Goal: Check status: Check status

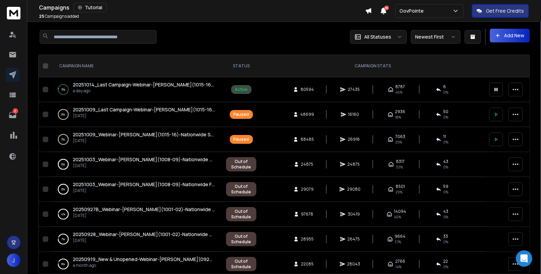
click at [306, 37] on div "Campaigns 25 Campaigns Added All Statuses Newest First Add New" at bounding box center [407, 37] width 246 height 16
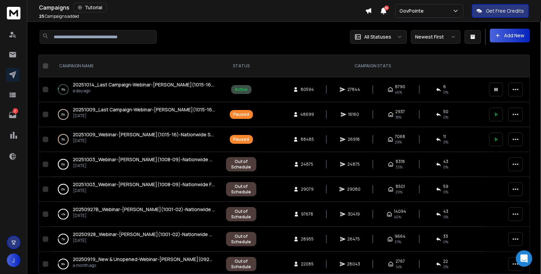
click at [86, 84] on span "20251014_Last Campaign-Webinar-[PERSON_NAME](1015-16)-Nationwide Facility Suppo…" at bounding box center [187, 84] width 228 height 6
